Goal: Task Accomplishment & Management: Use online tool/utility

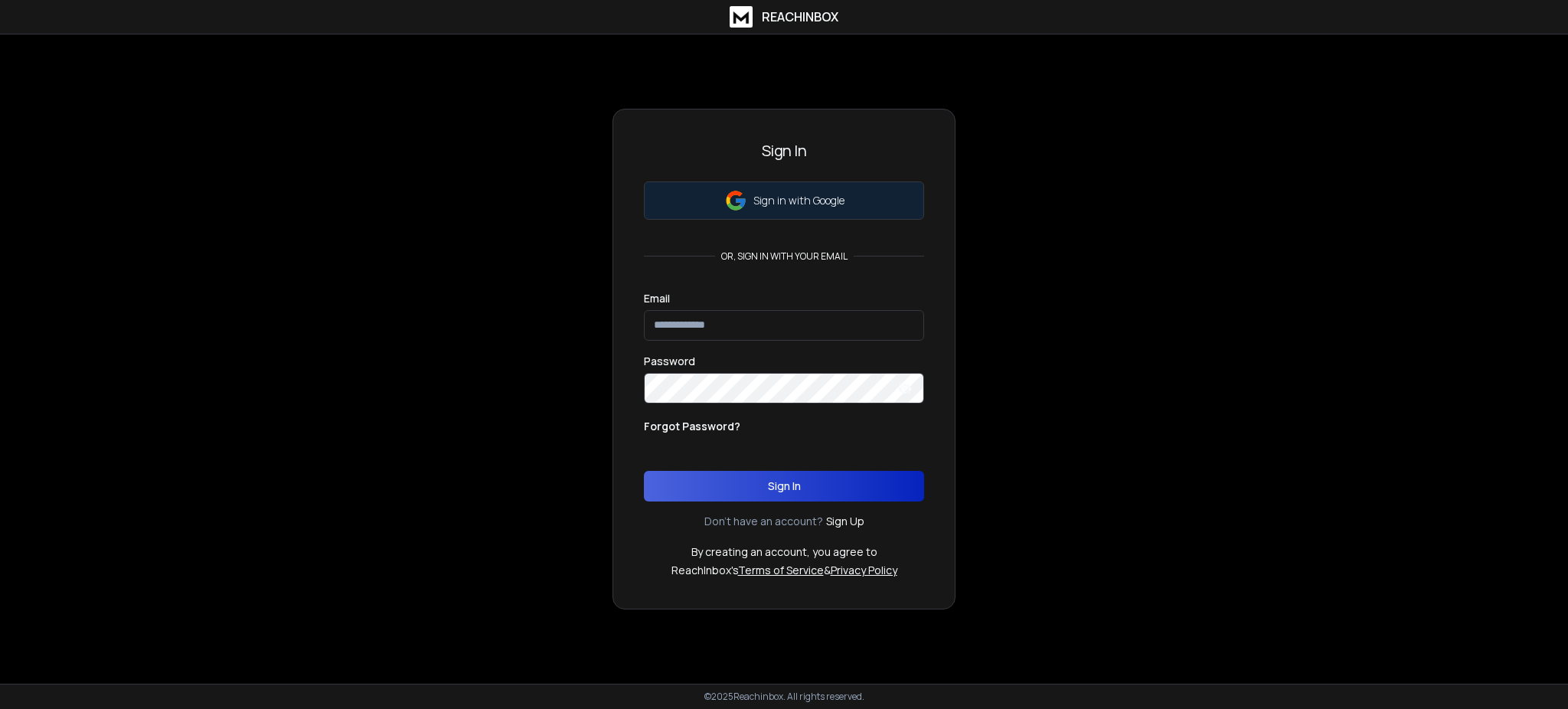
click at [802, 199] on p "Sign in with Google" at bounding box center [799, 201] width 91 height 15
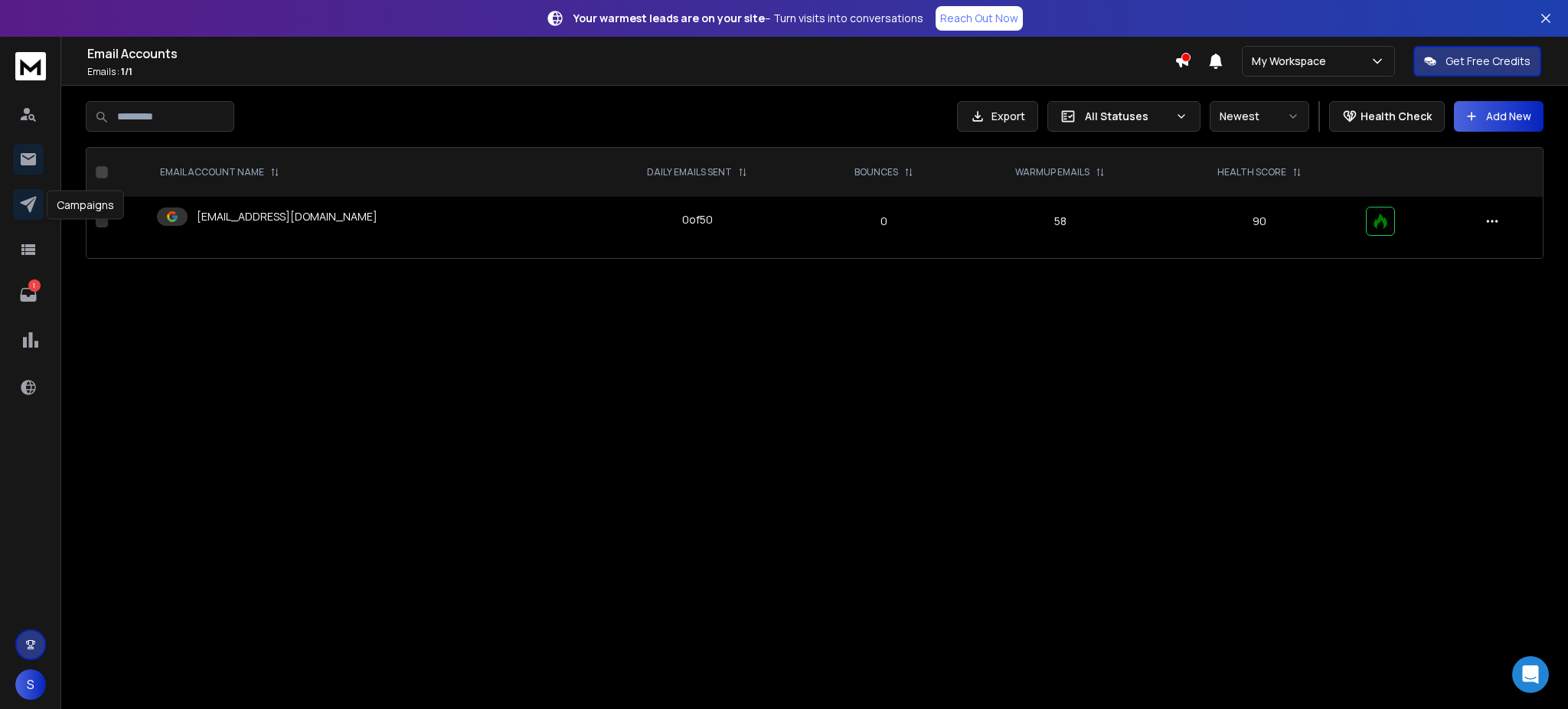
click at [28, 195] on link at bounding box center [28, 205] width 31 height 31
